Goal: Find specific page/section: Find specific page/section

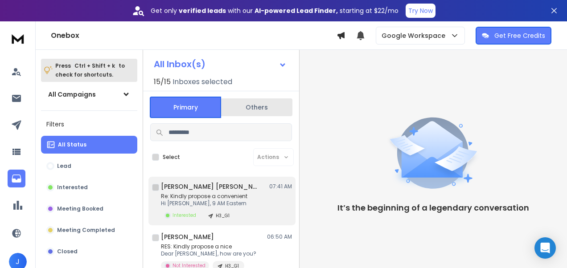
click at [245, 186] on h1 "[PERSON_NAME] [PERSON_NAME] [PERSON_NAME]" at bounding box center [210, 186] width 98 height 9
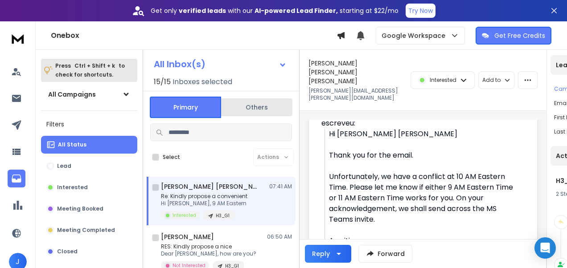
scroll to position [217, 0]
